Goal: Task Accomplishment & Management: Manage account settings

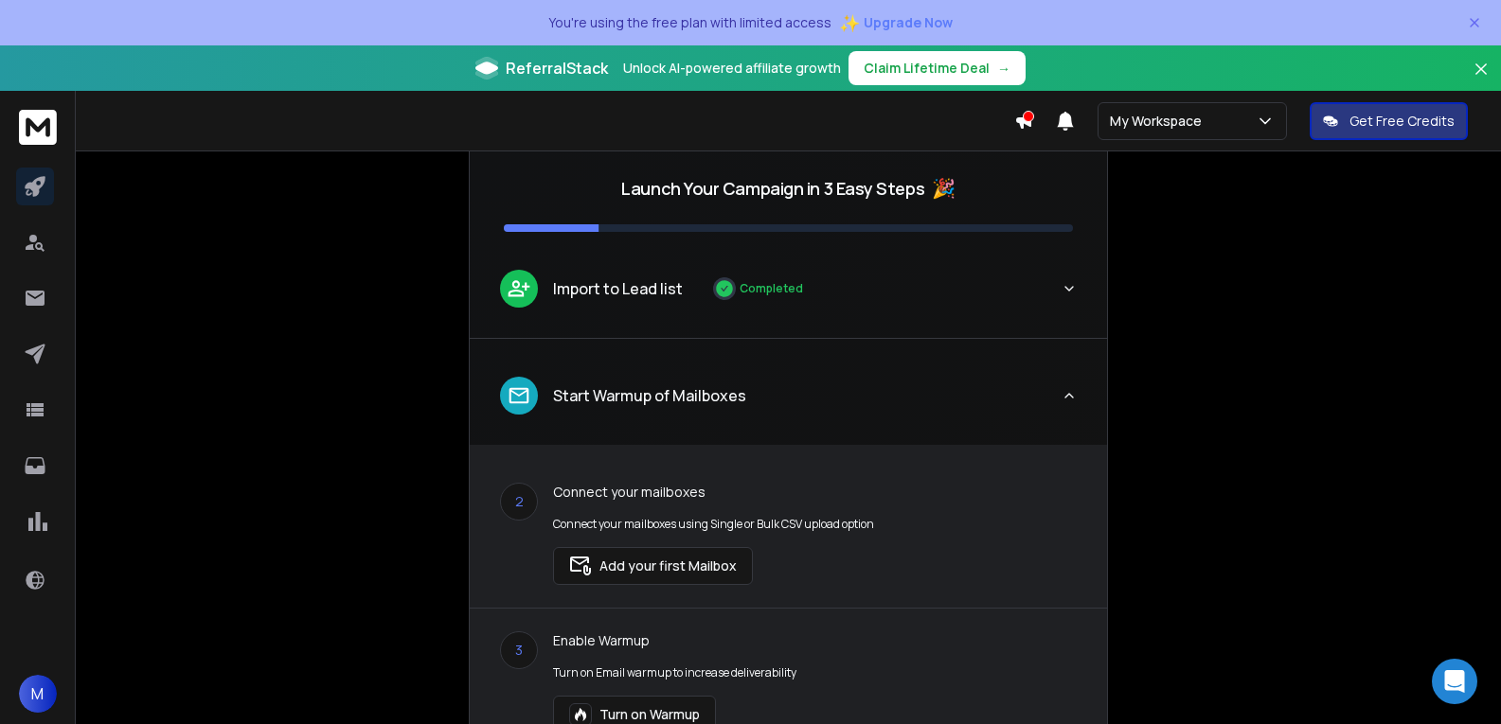
scroll to position [284, 0]
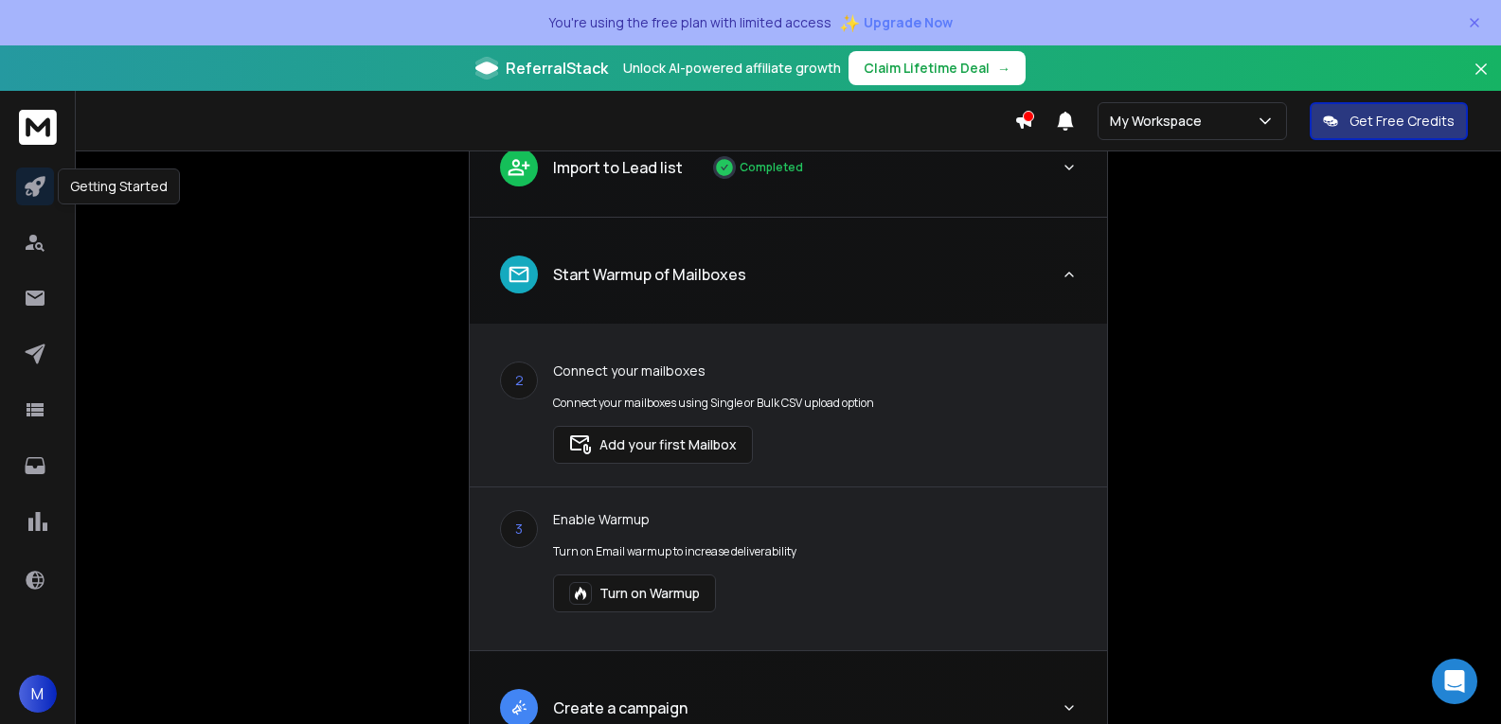
click at [42, 180] on icon at bounding box center [35, 186] width 21 height 21
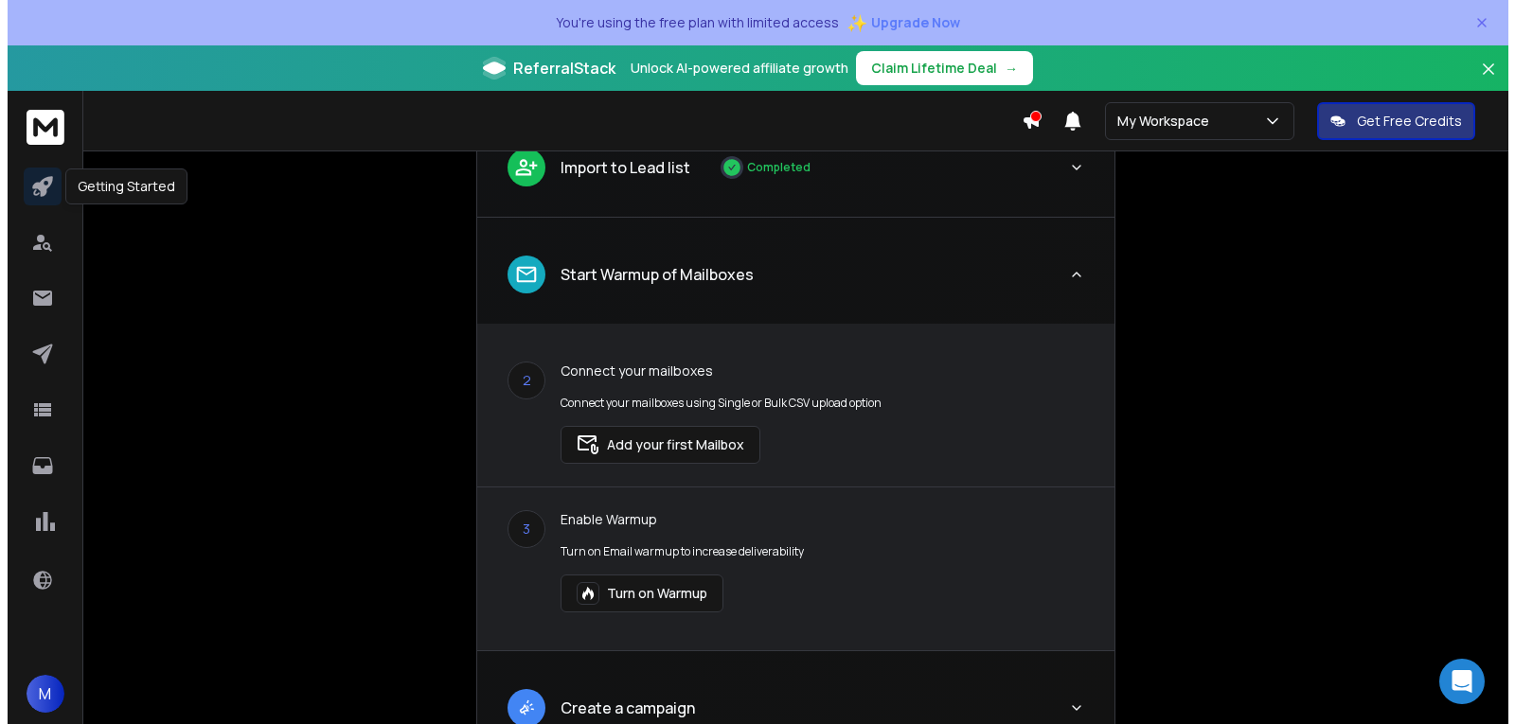
scroll to position [0, 0]
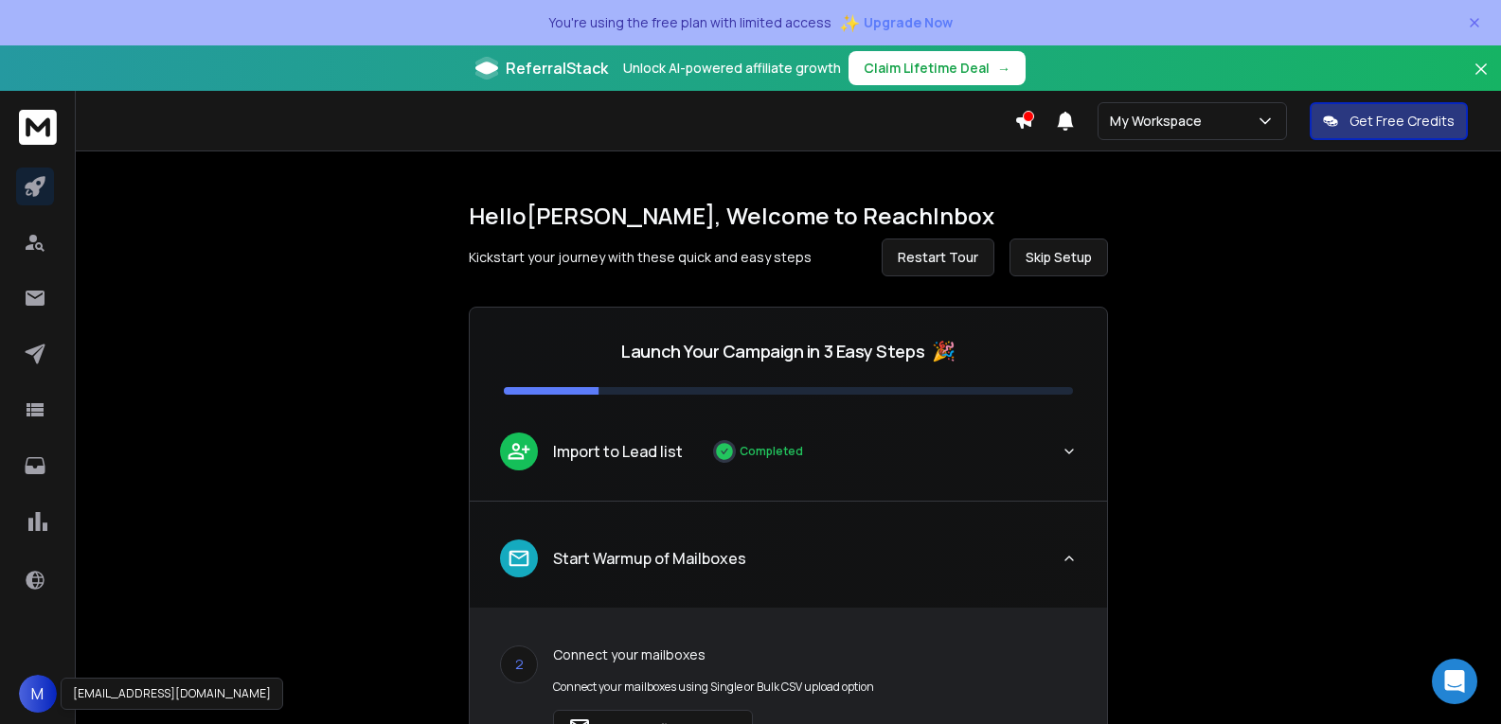
click at [45, 695] on span "M" at bounding box center [38, 694] width 38 height 38
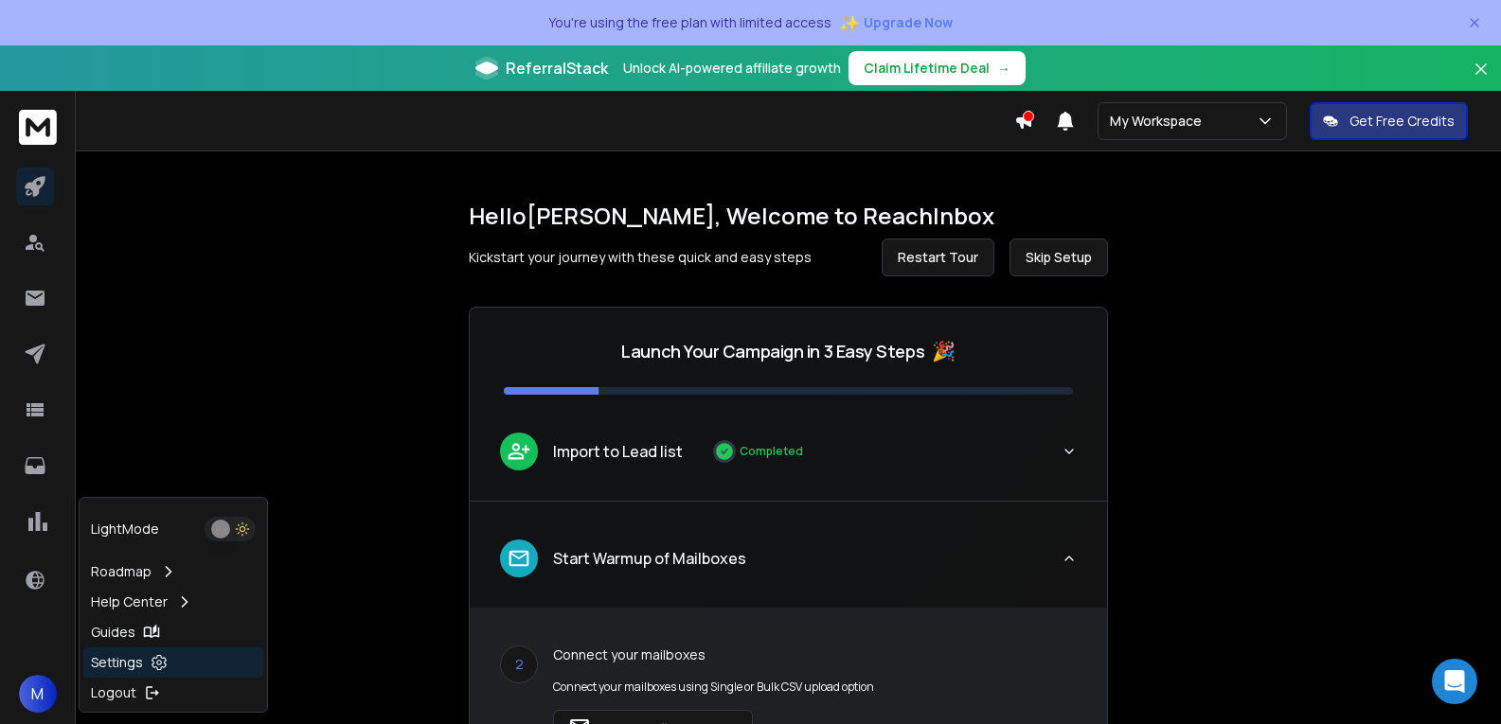
click at [116, 669] on p "Settings" at bounding box center [117, 662] width 52 height 19
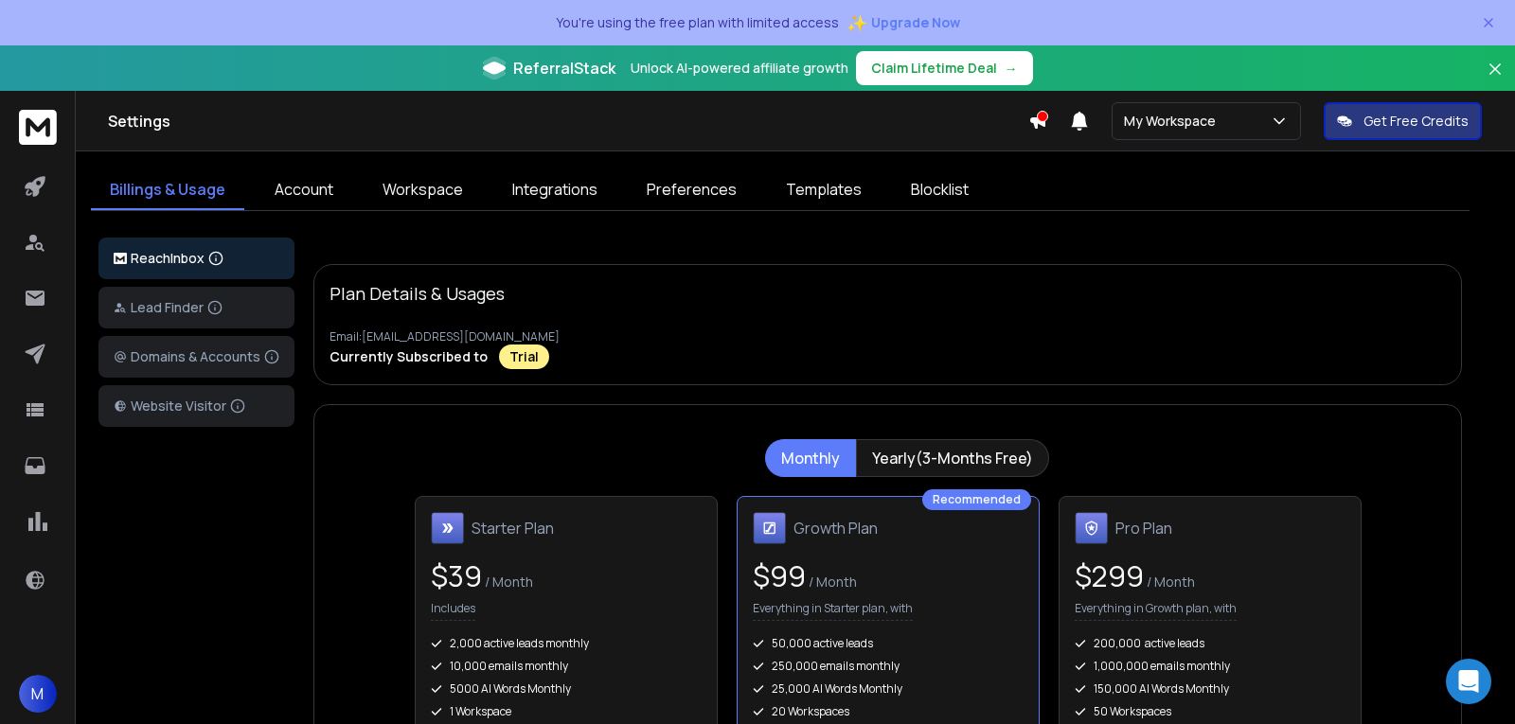
click at [575, 188] on link "Integrations" at bounding box center [554, 190] width 123 height 40
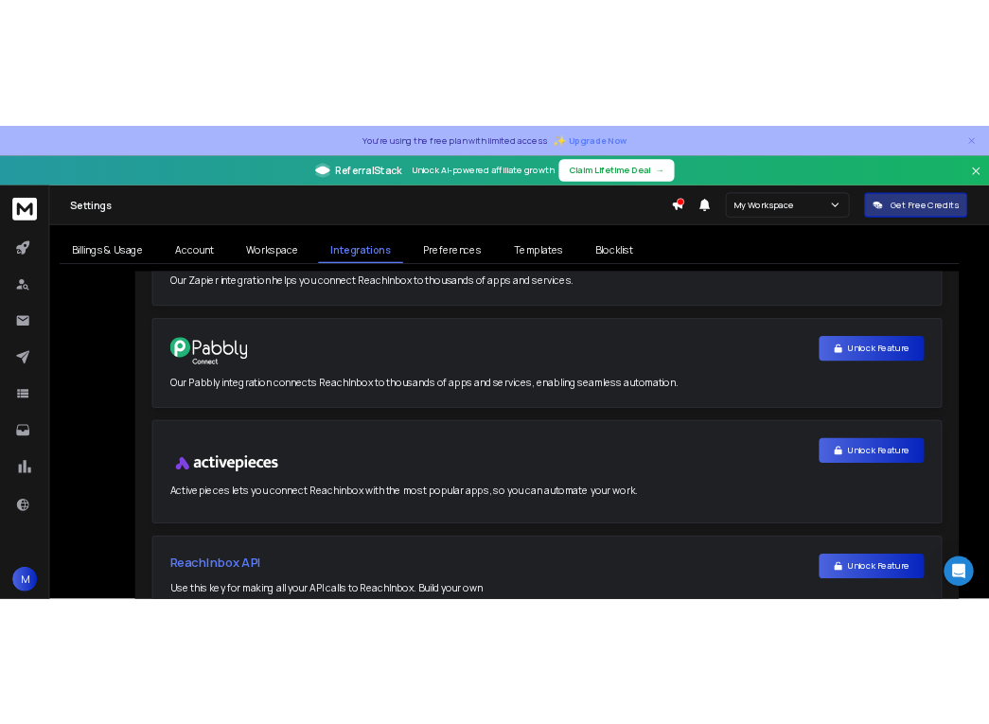
scroll to position [380, 0]
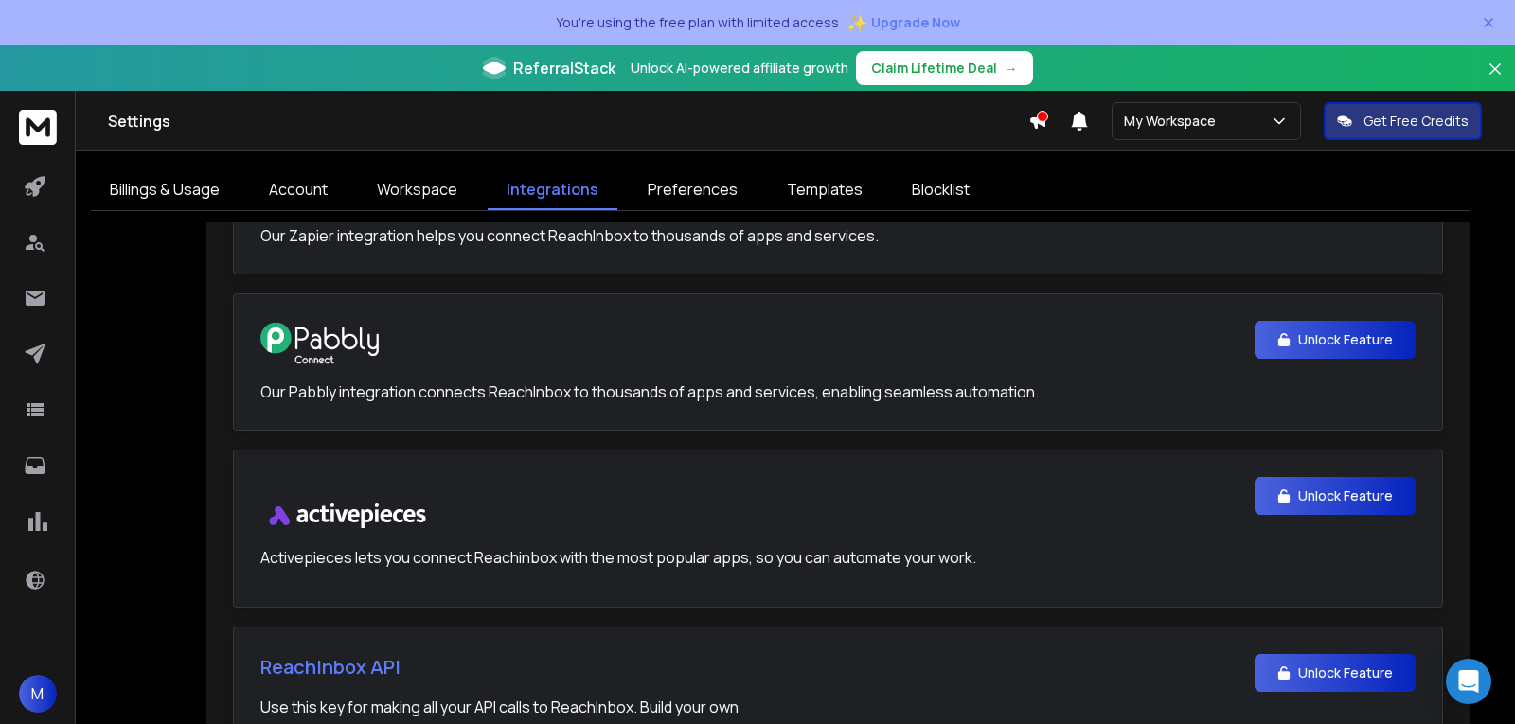
click at [1325, 681] on p "Unlock Feature" at bounding box center [1345, 673] width 95 height 19
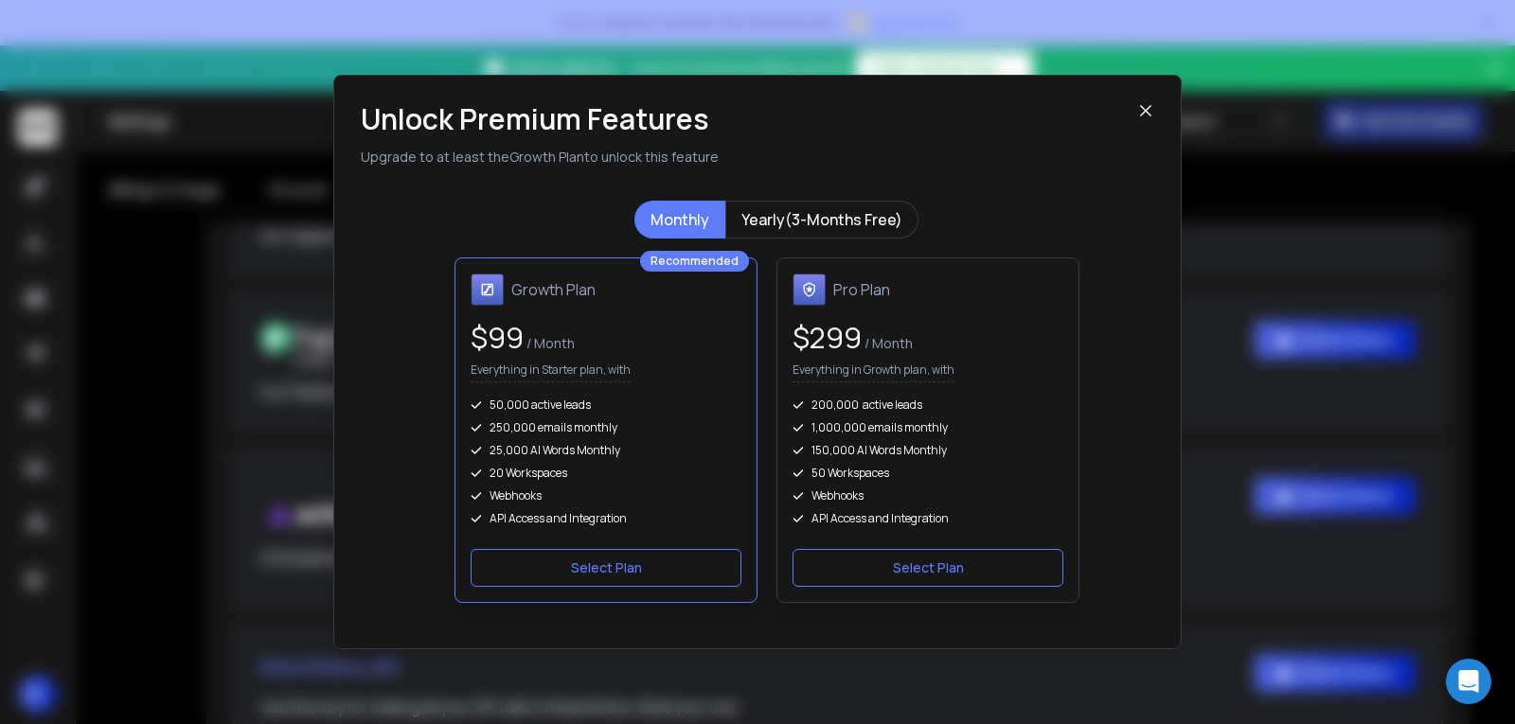
click at [1150, 114] on icon at bounding box center [1145, 110] width 17 height 17
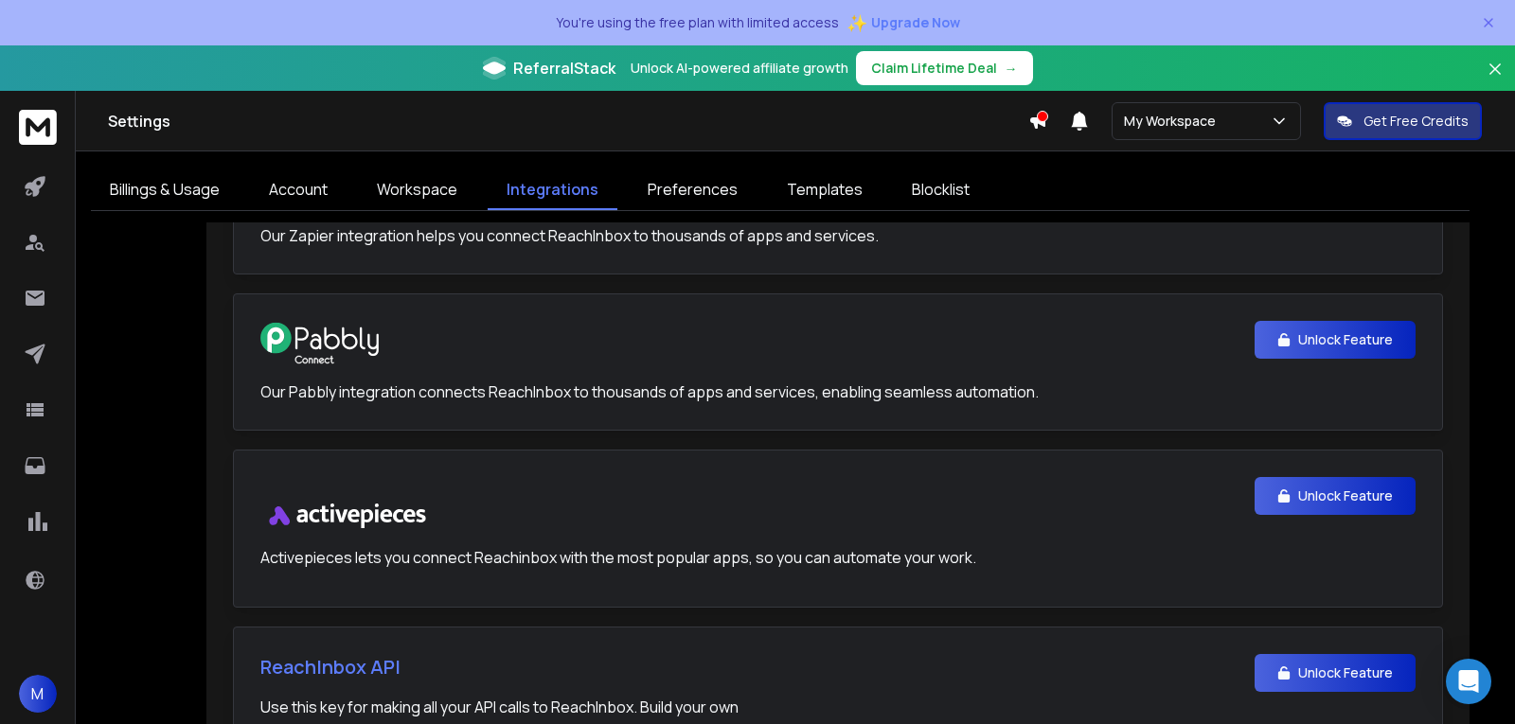
drag, startPoint x: 1112, startPoint y: 593, endPoint x: 1105, endPoint y: 755, distance: 163.0
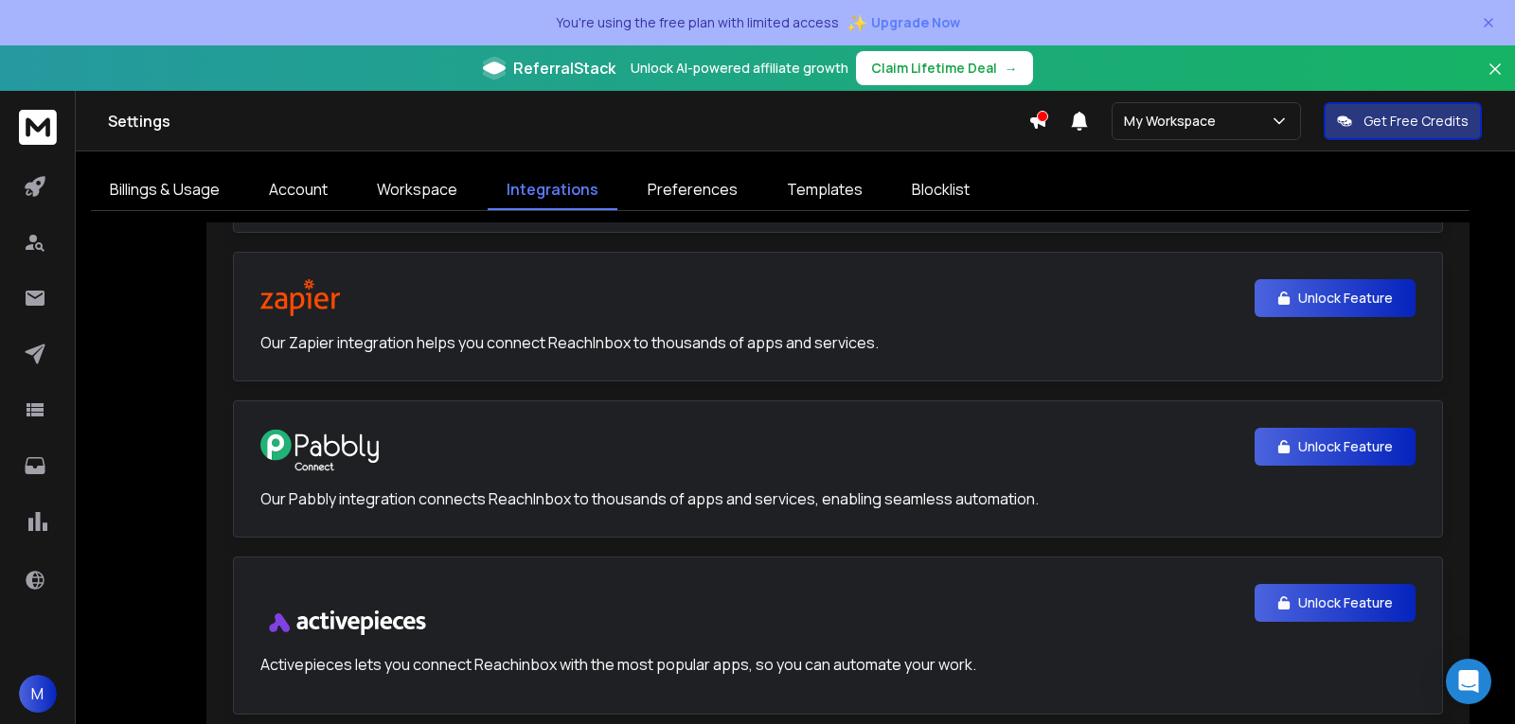
scroll to position [96, 0]
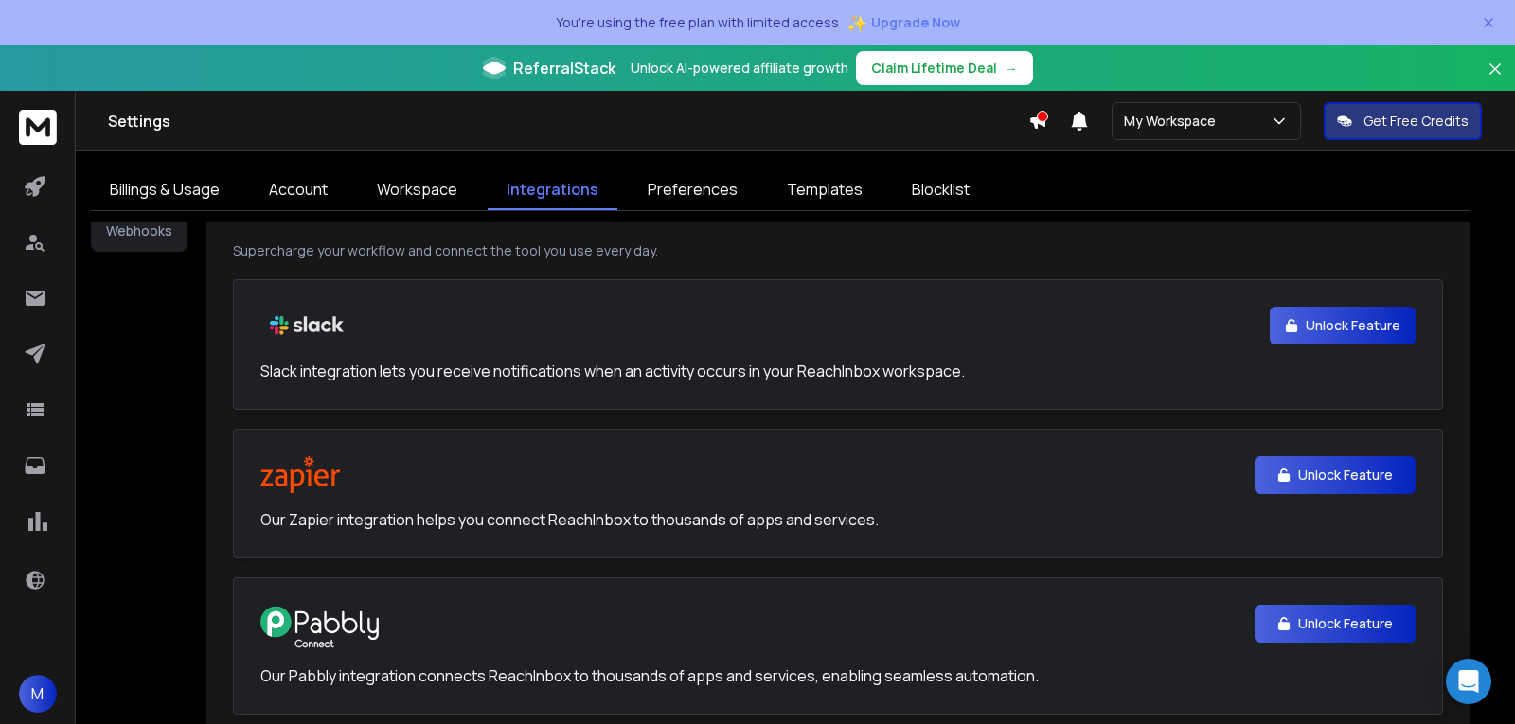
click at [1279, 471] on icon at bounding box center [1283, 475] width 13 height 13
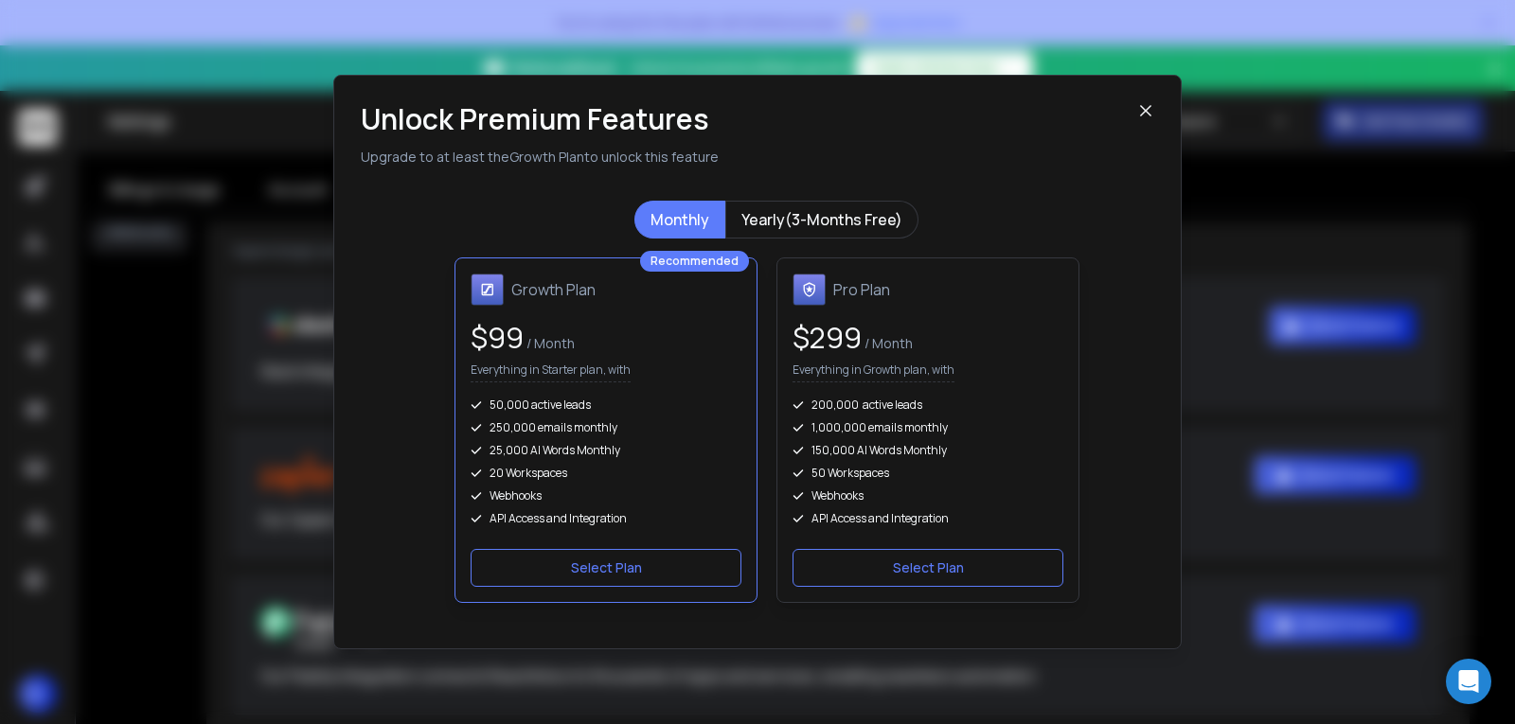
click at [1142, 112] on icon at bounding box center [1145, 110] width 17 height 17
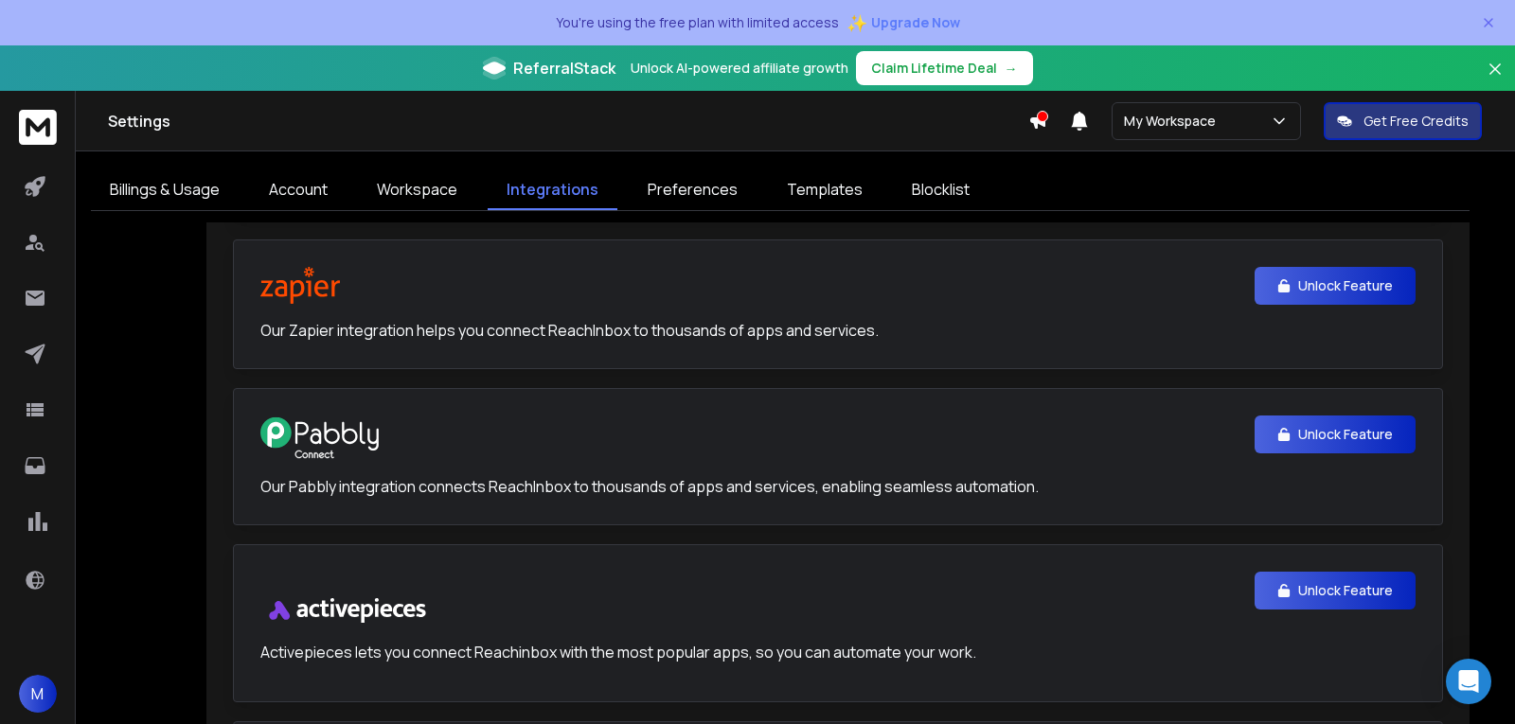
scroll to position [190, 0]
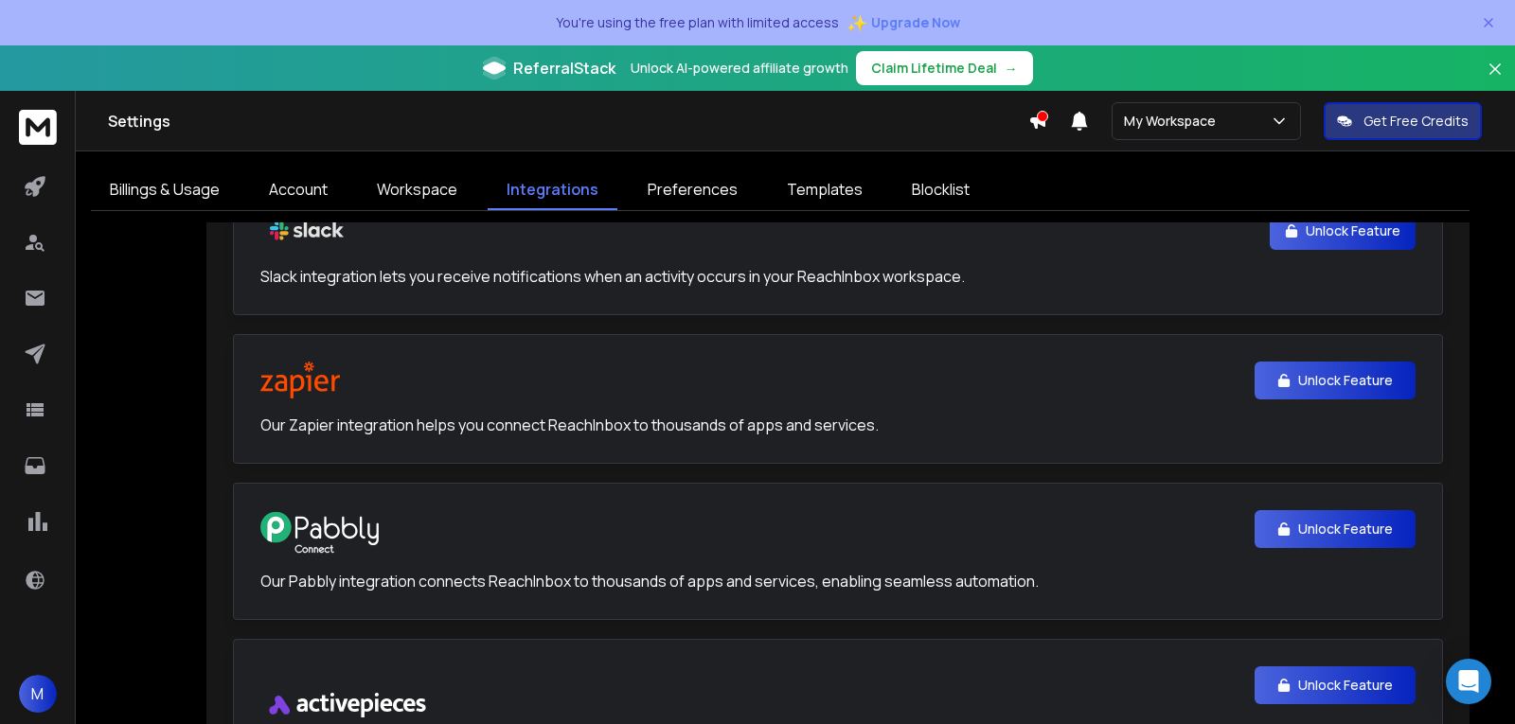
click at [1326, 383] on p "Unlock Feature" at bounding box center [1345, 380] width 95 height 19
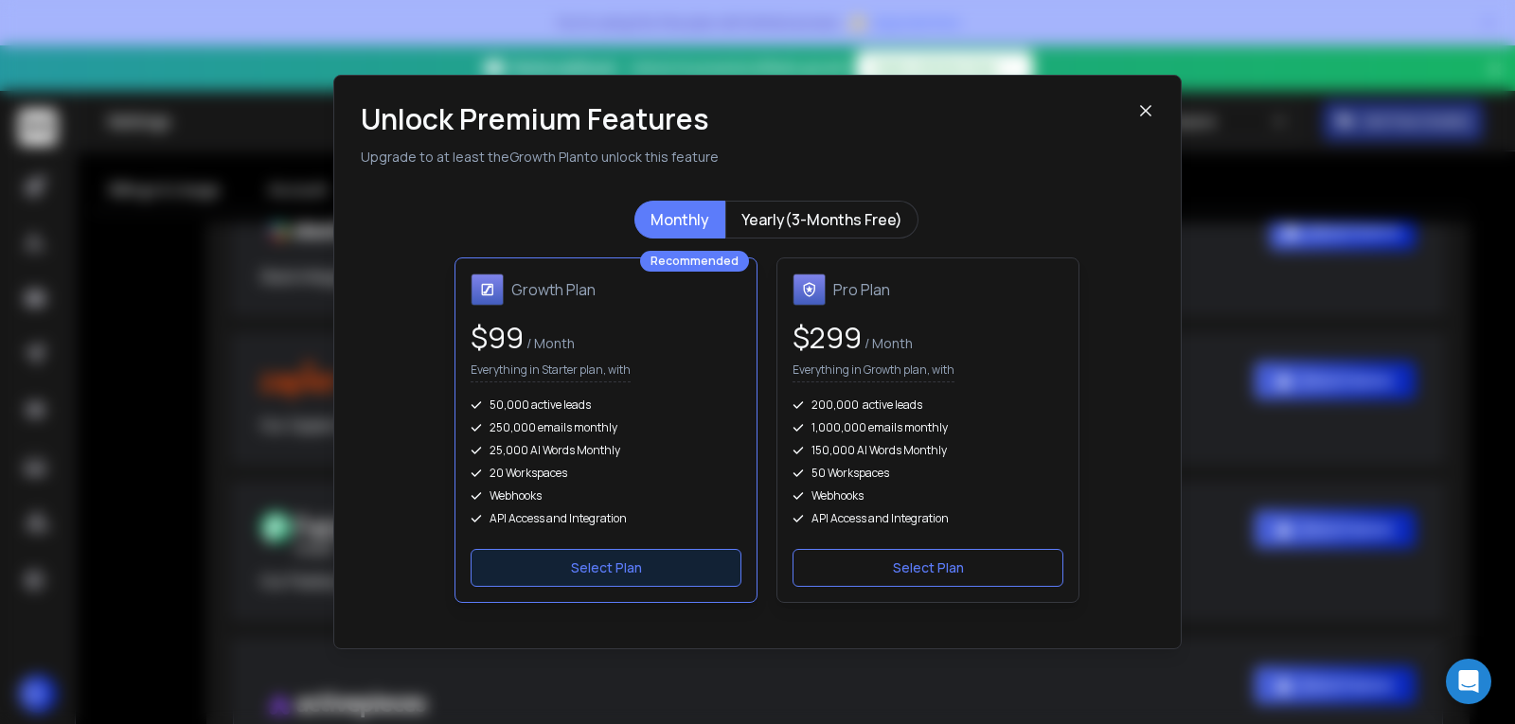
click at [645, 557] on button "Select Plan" at bounding box center [606, 568] width 271 height 38
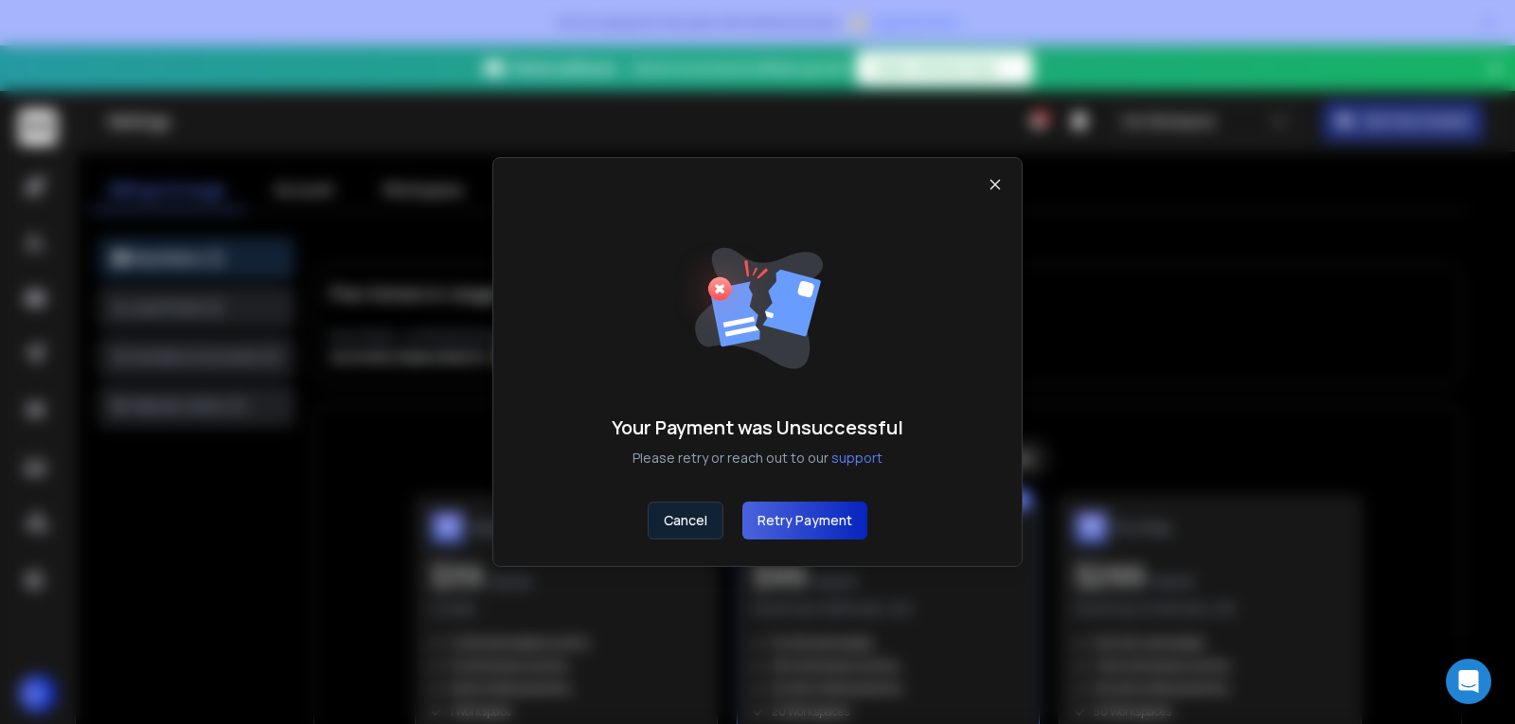
click at [723, 530] on button "Cancel" at bounding box center [686, 521] width 76 height 38
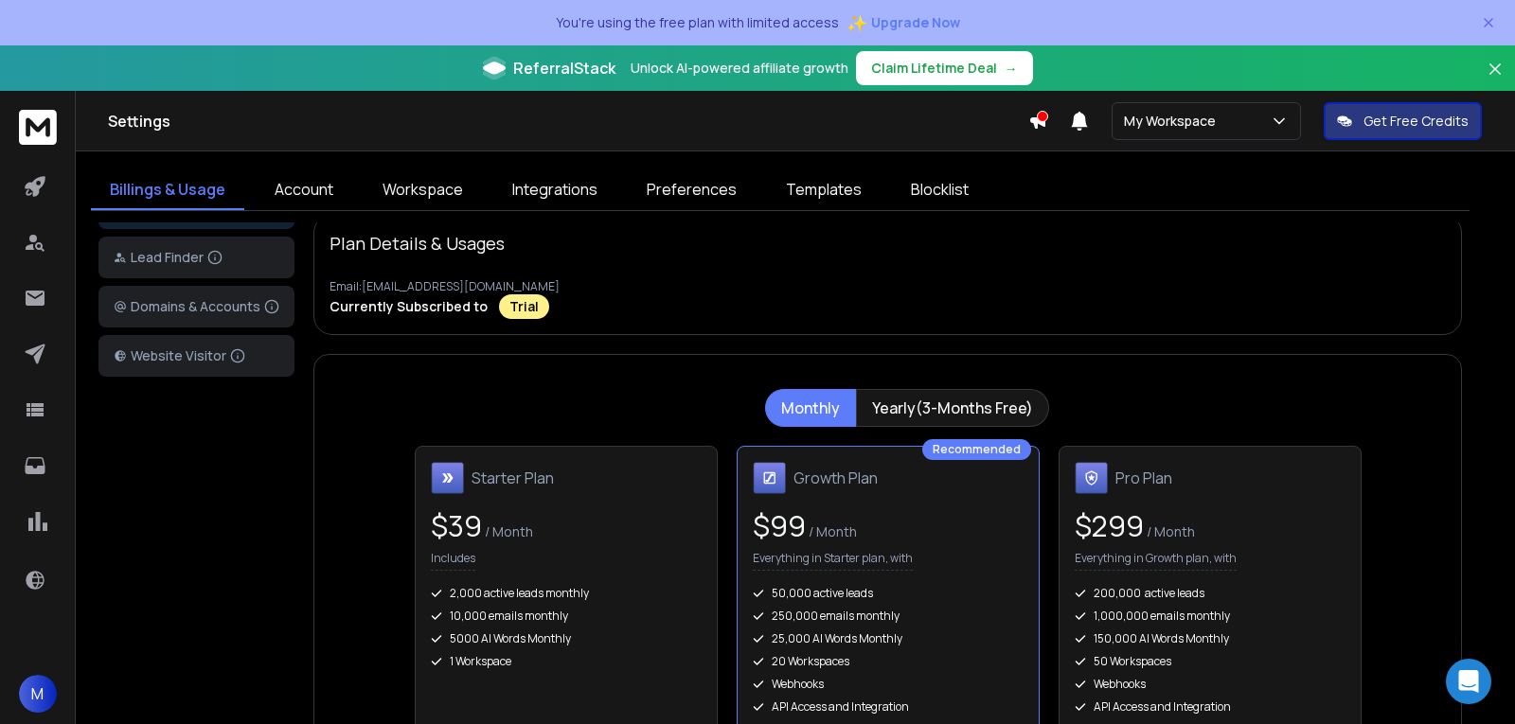
scroll to position [97, 0]
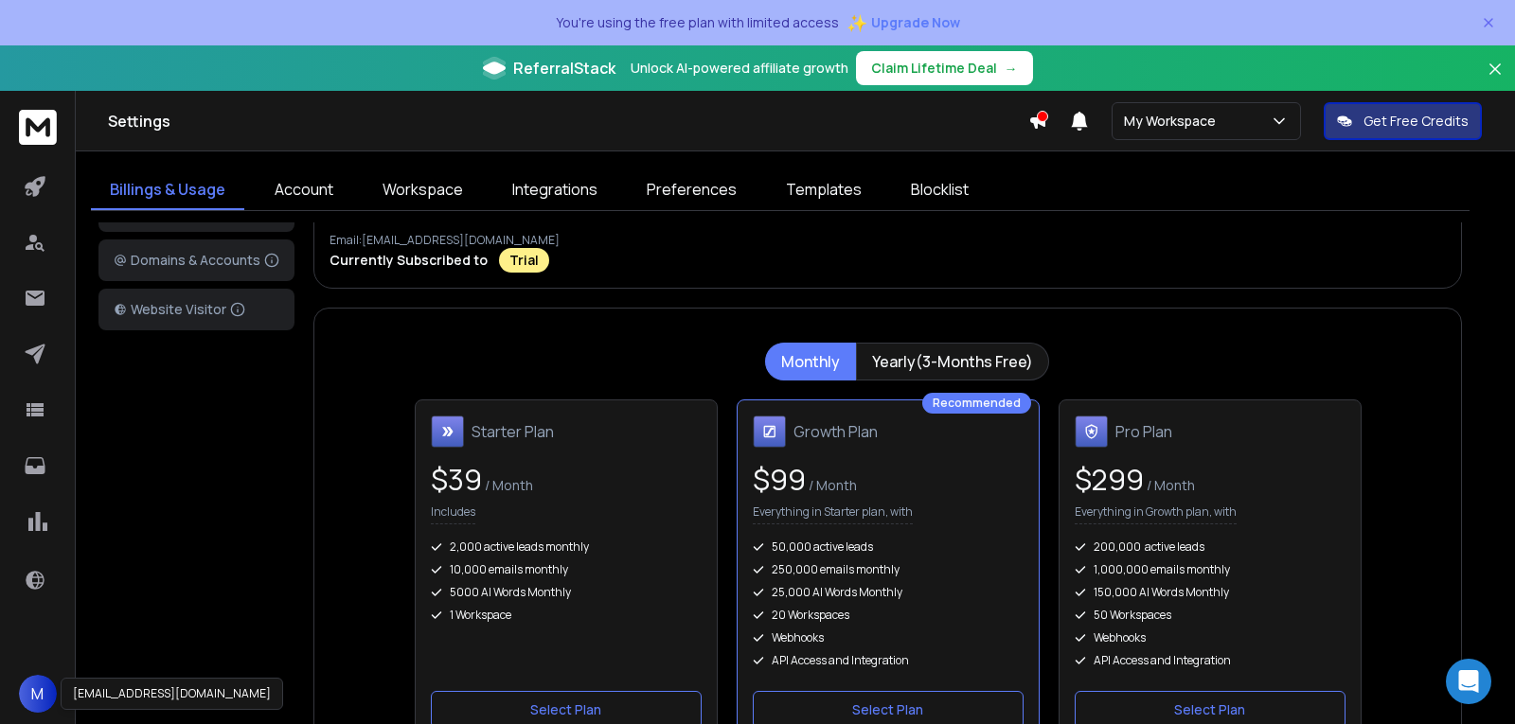
click at [50, 685] on span "M" at bounding box center [38, 694] width 38 height 38
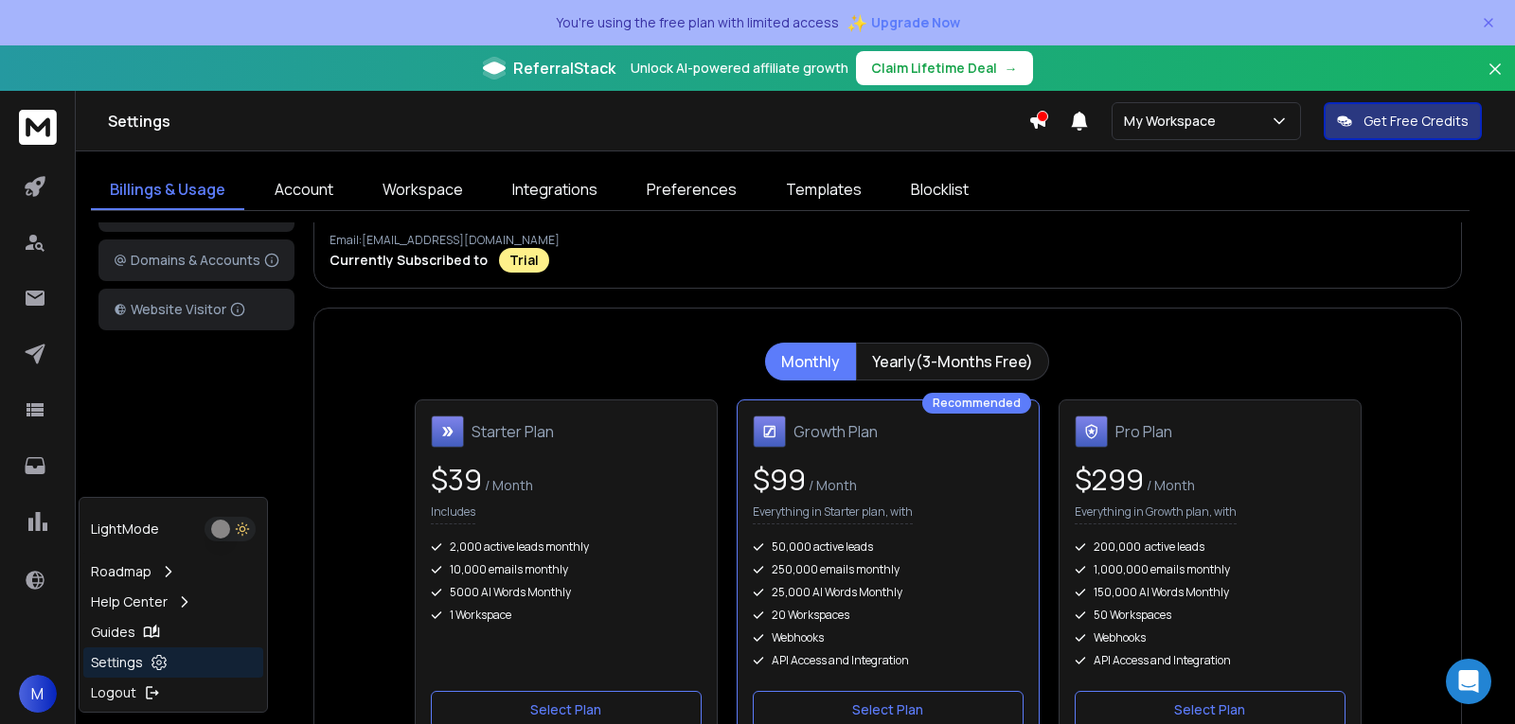
click at [178, 667] on div "Settings" at bounding box center [173, 663] width 180 height 30
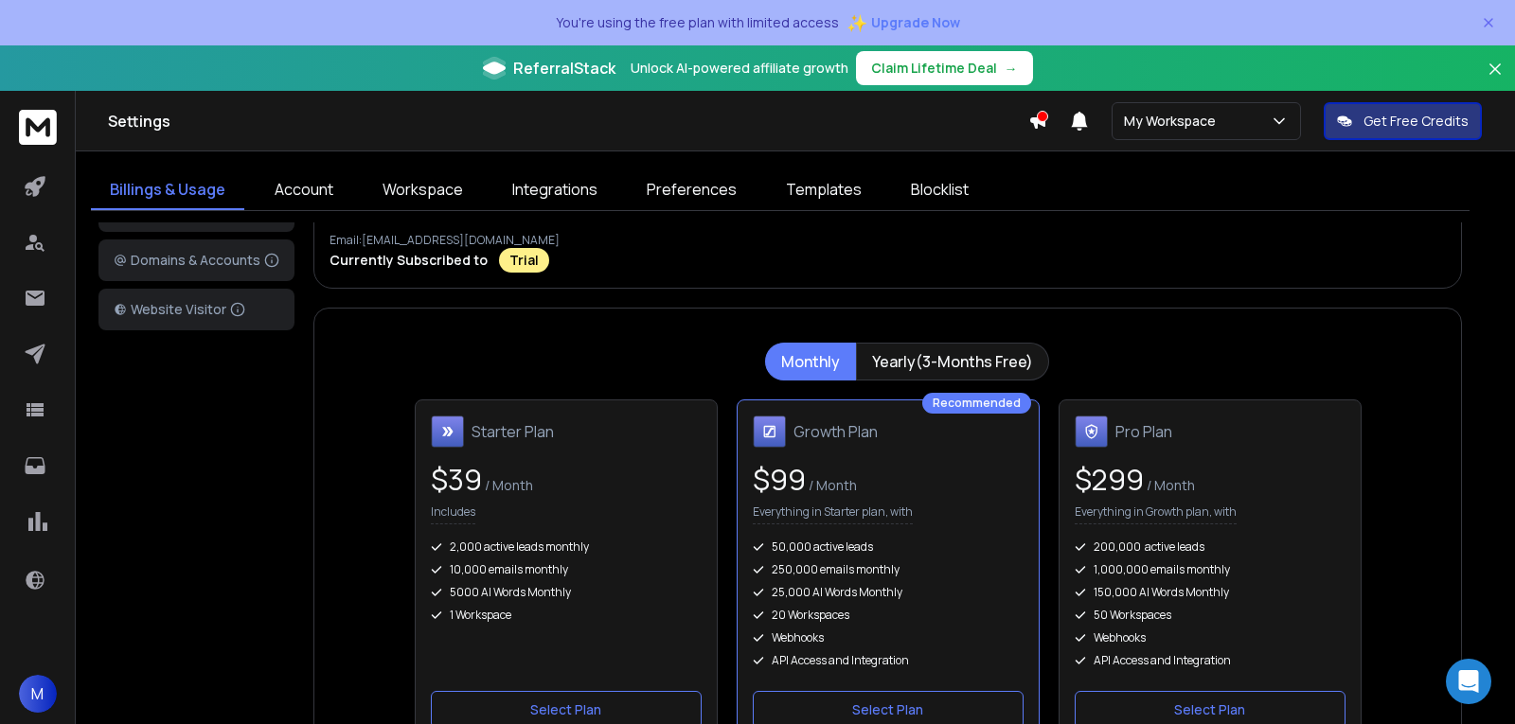
click at [592, 192] on link "Integrations" at bounding box center [554, 190] width 123 height 40
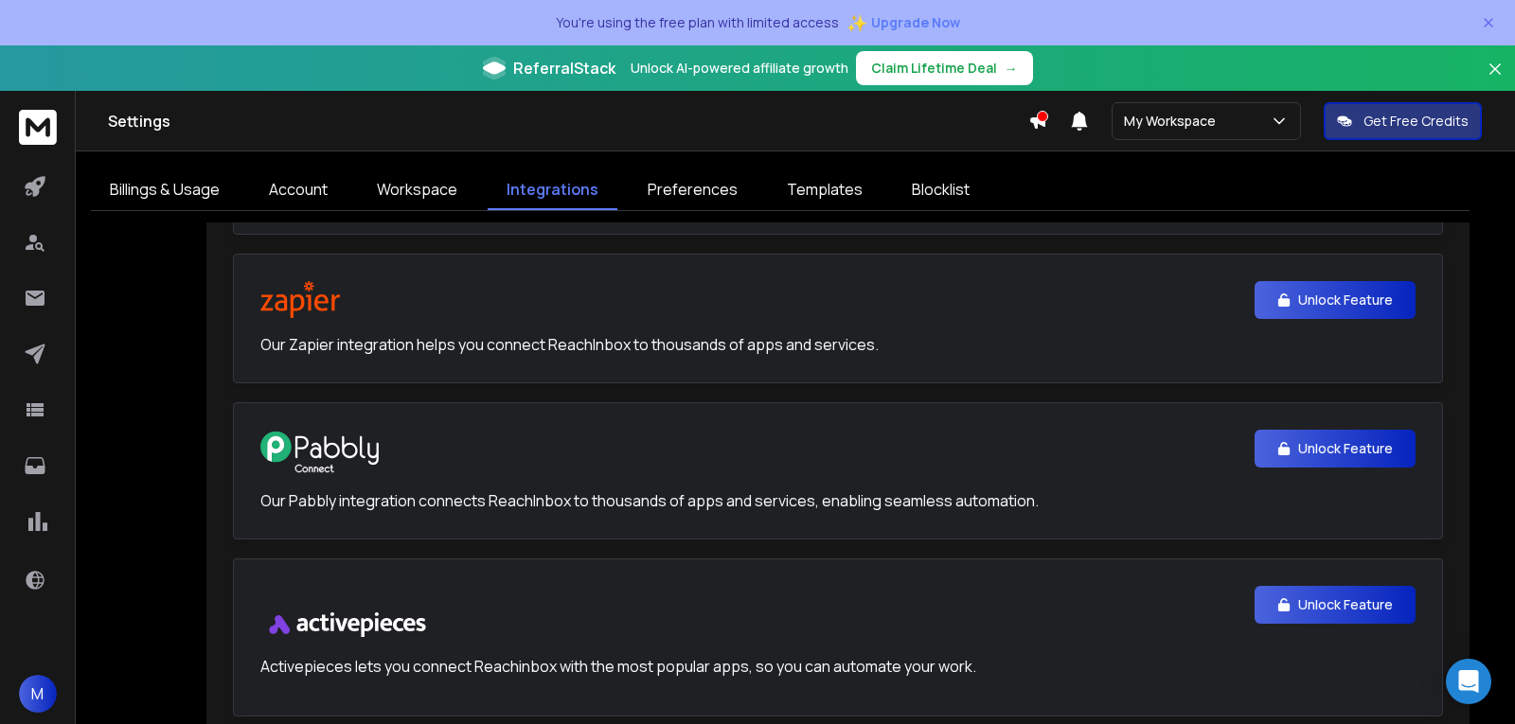
scroll to position [286, 0]
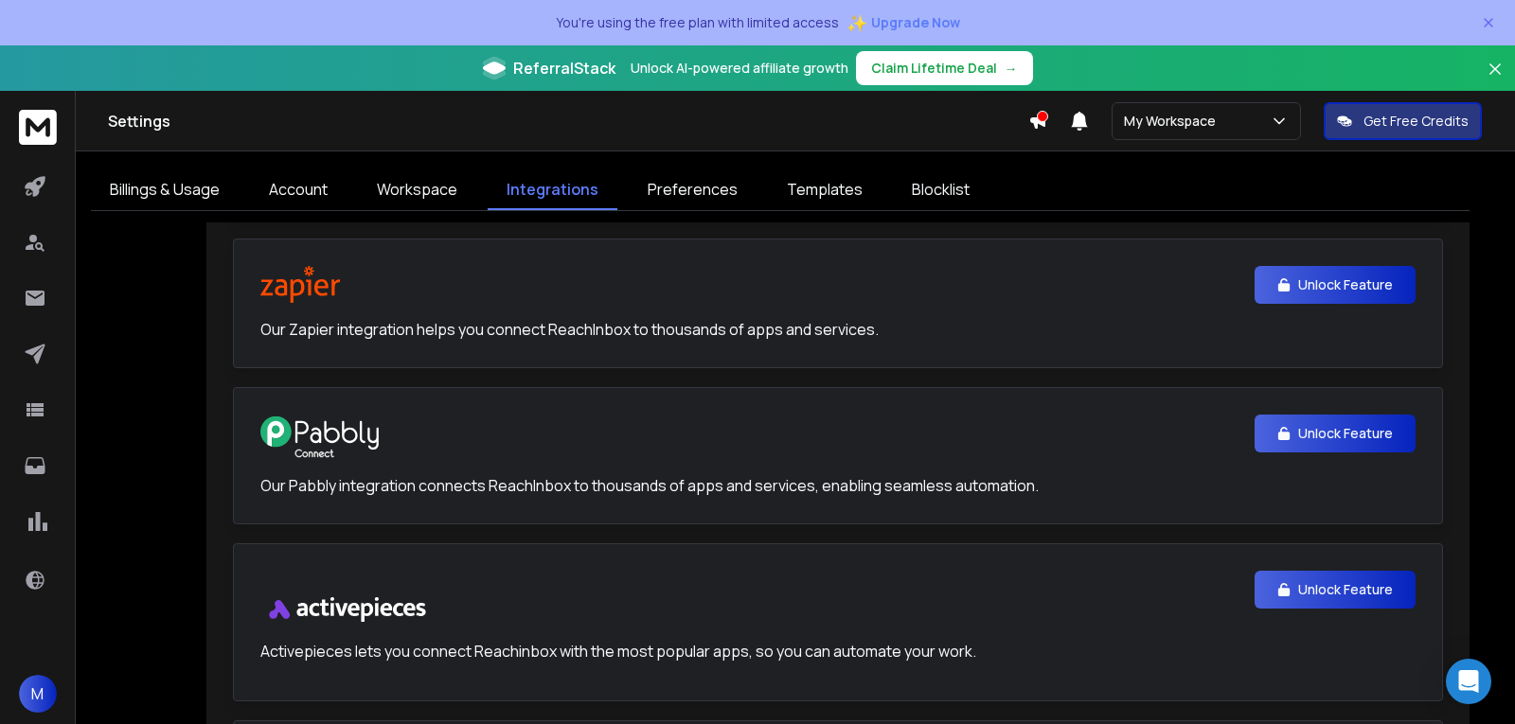
click at [1096, 297] on div "Our Zapier integration helps you connect ReachInbox to thousands of apps and se…" at bounding box center [837, 303] width 1155 height 75
click at [1314, 293] on p "Unlock Feature" at bounding box center [1345, 284] width 95 height 19
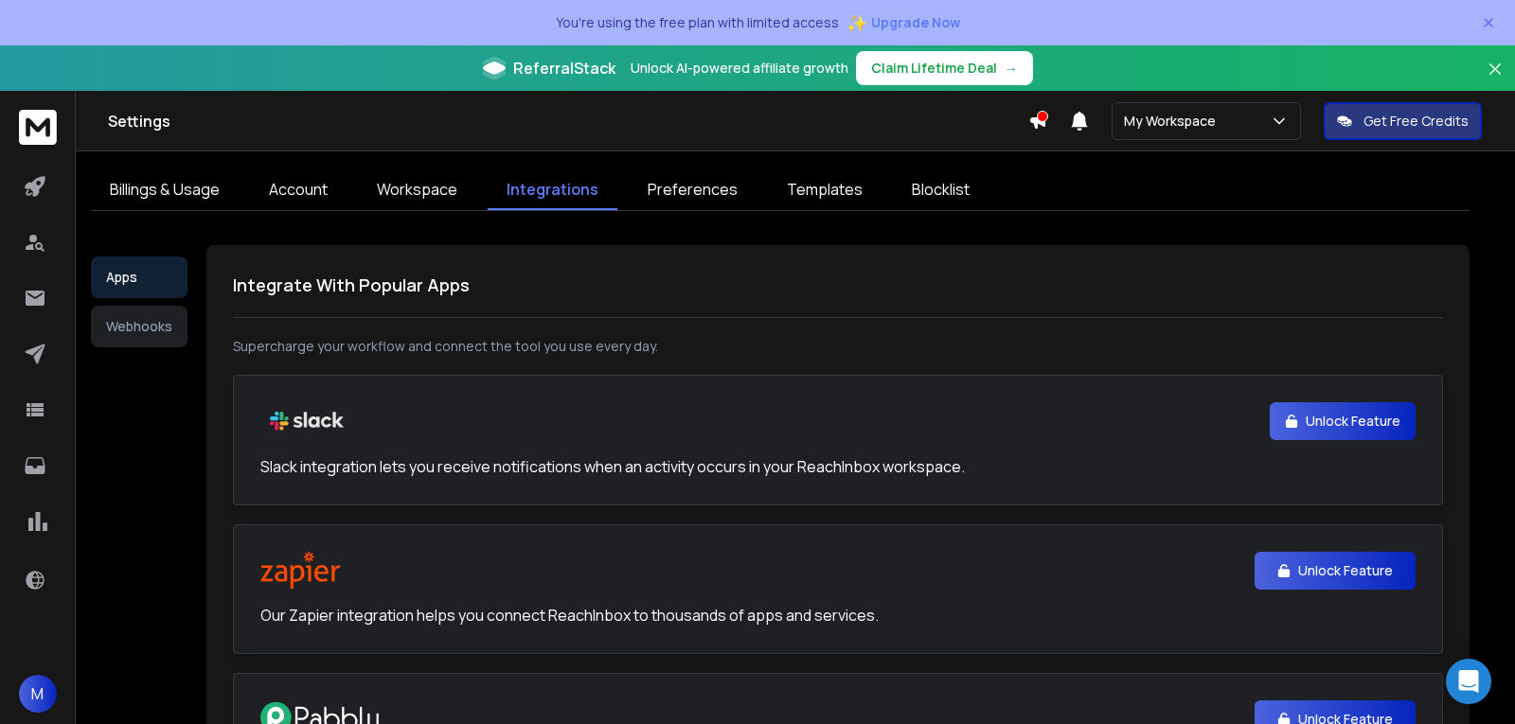
click at [276, 186] on link "Account" at bounding box center [298, 190] width 97 height 40
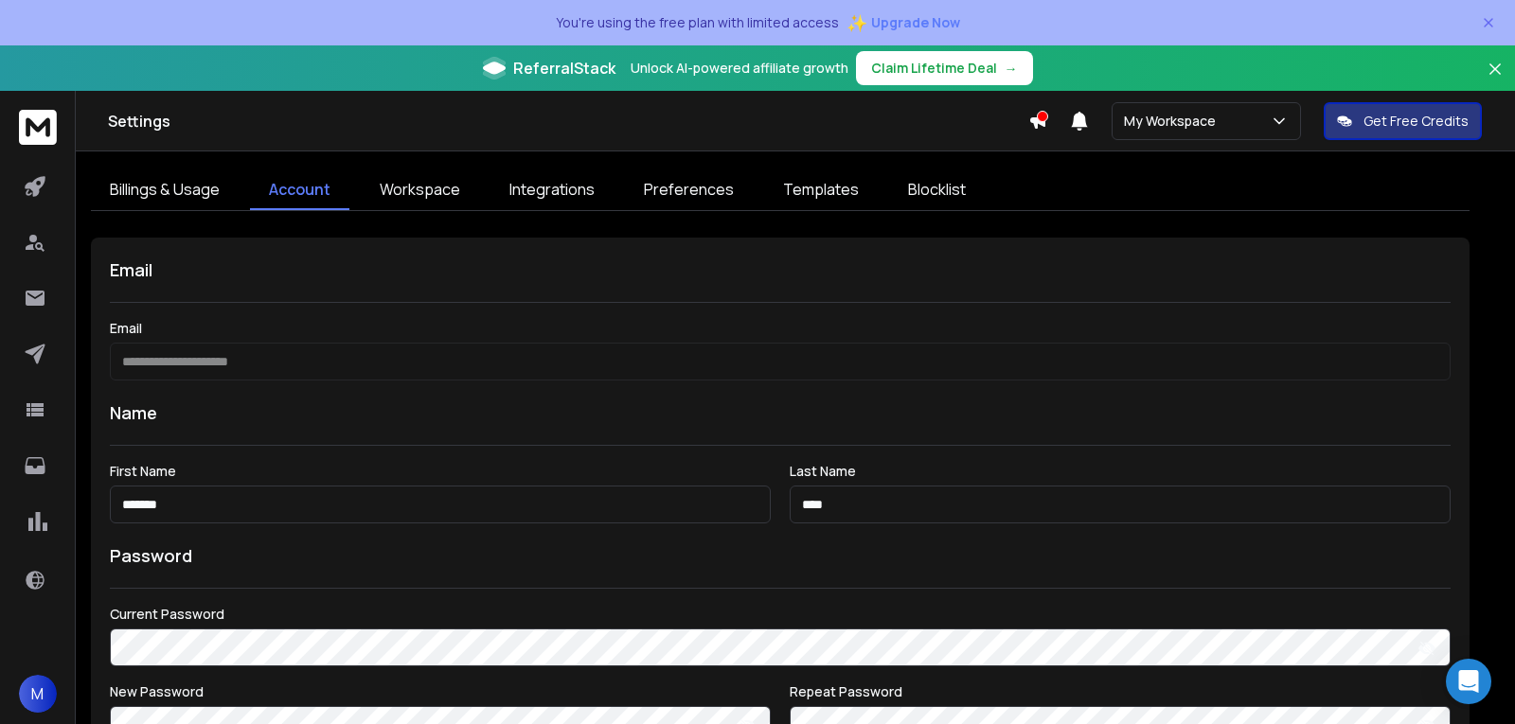
click at [204, 194] on link "Billings & Usage" at bounding box center [165, 190] width 148 height 40
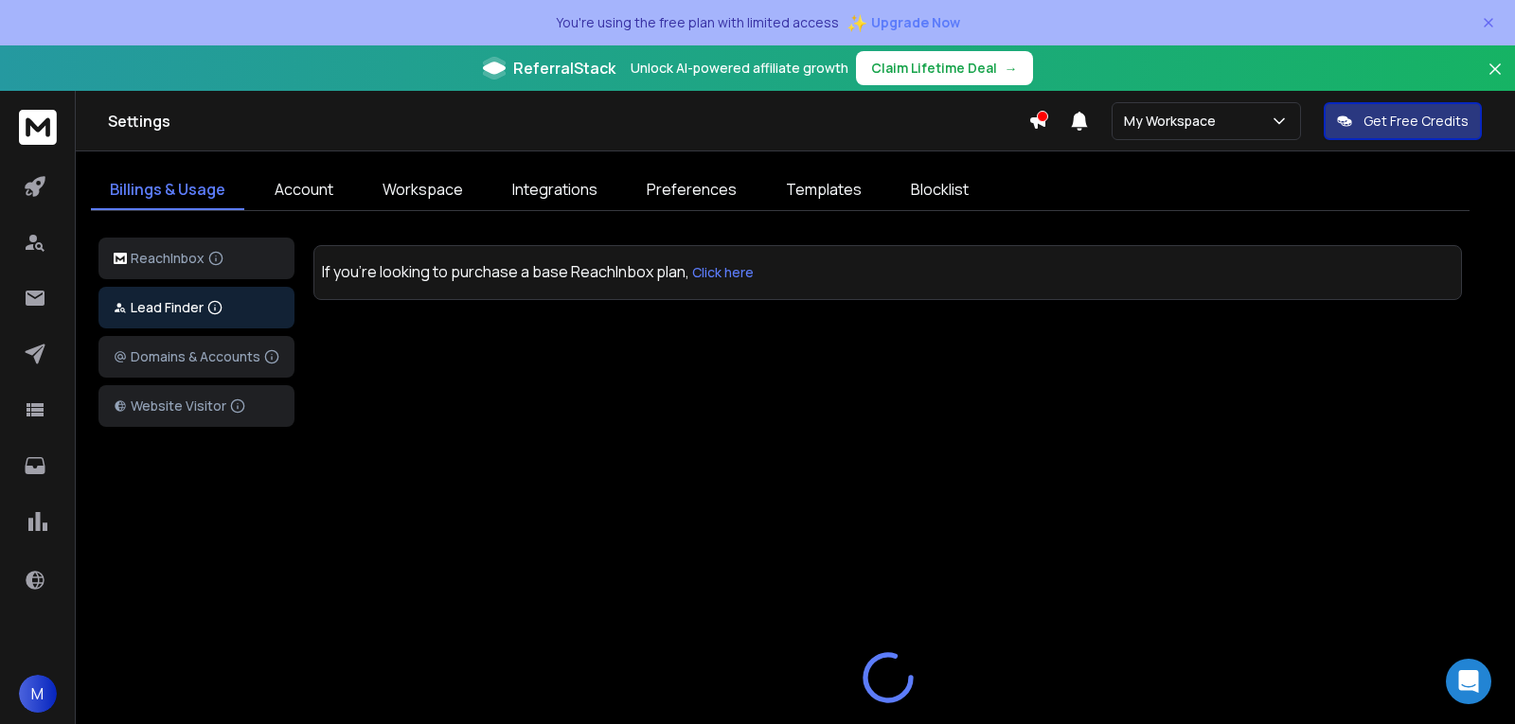
click at [177, 320] on button "Lead Finder" at bounding box center [196, 308] width 196 height 42
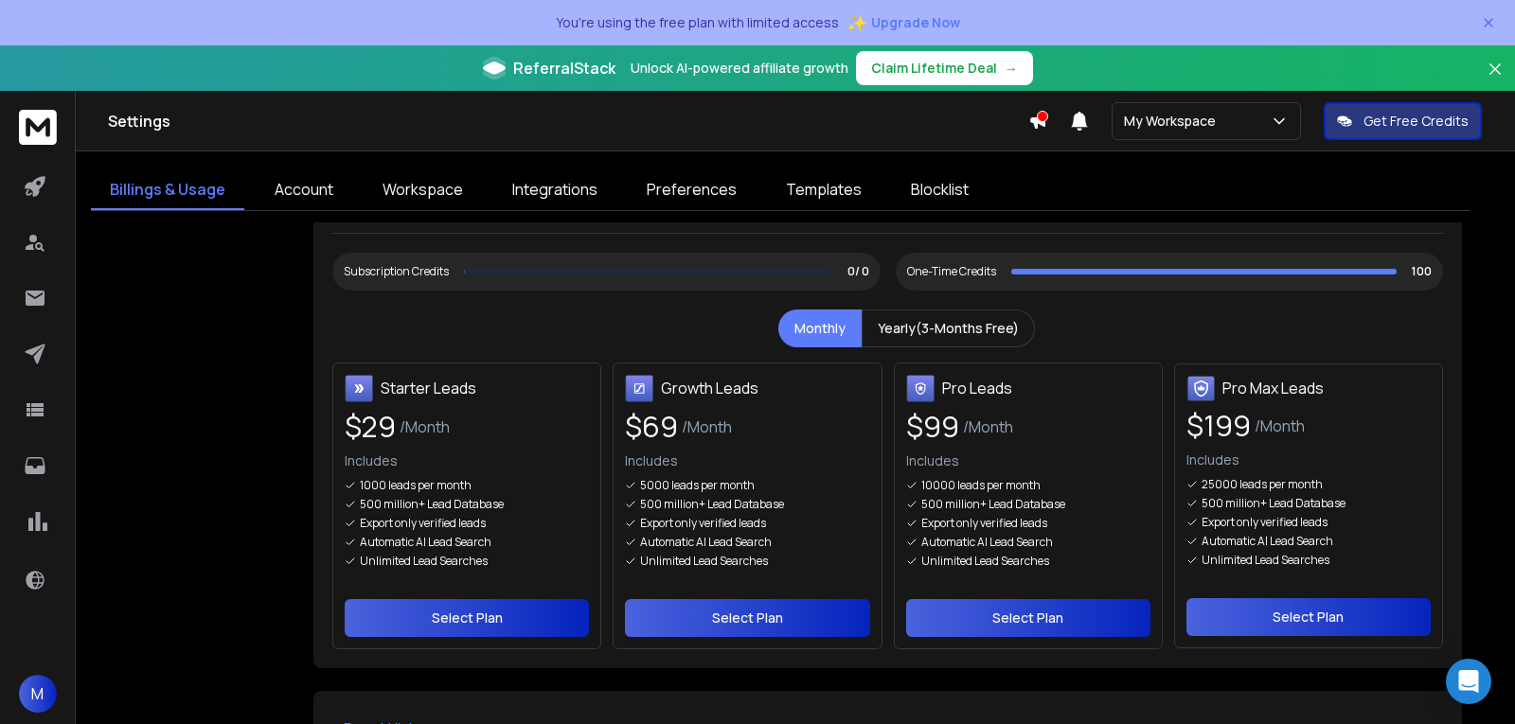
scroll to position [189, 0]
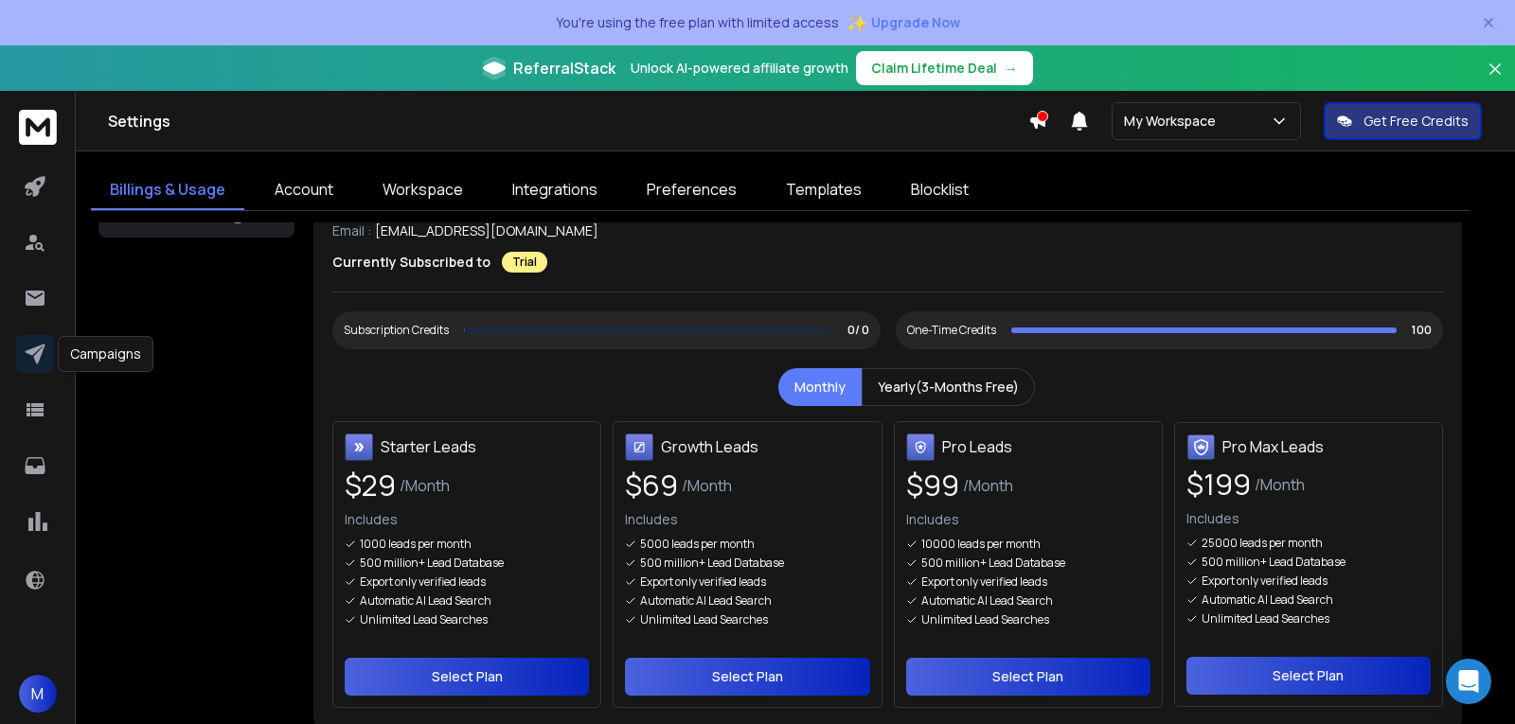
click at [35, 363] on icon at bounding box center [35, 354] width 23 height 23
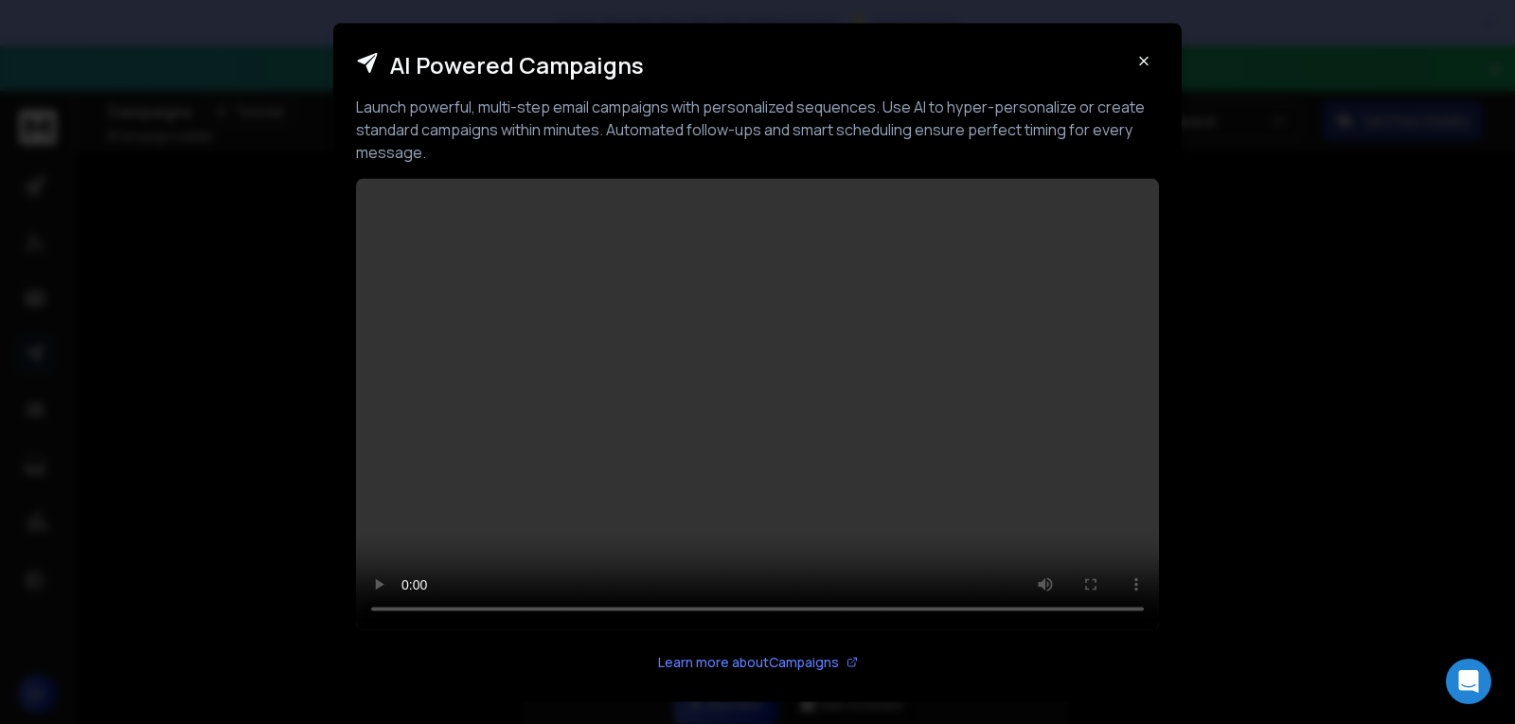
click at [506, 395] on video at bounding box center [757, 404] width 803 height 452
click at [734, 287] on video at bounding box center [757, 404] width 803 height 452
